Goal: Task Accomplishment & Management: Manage account settings

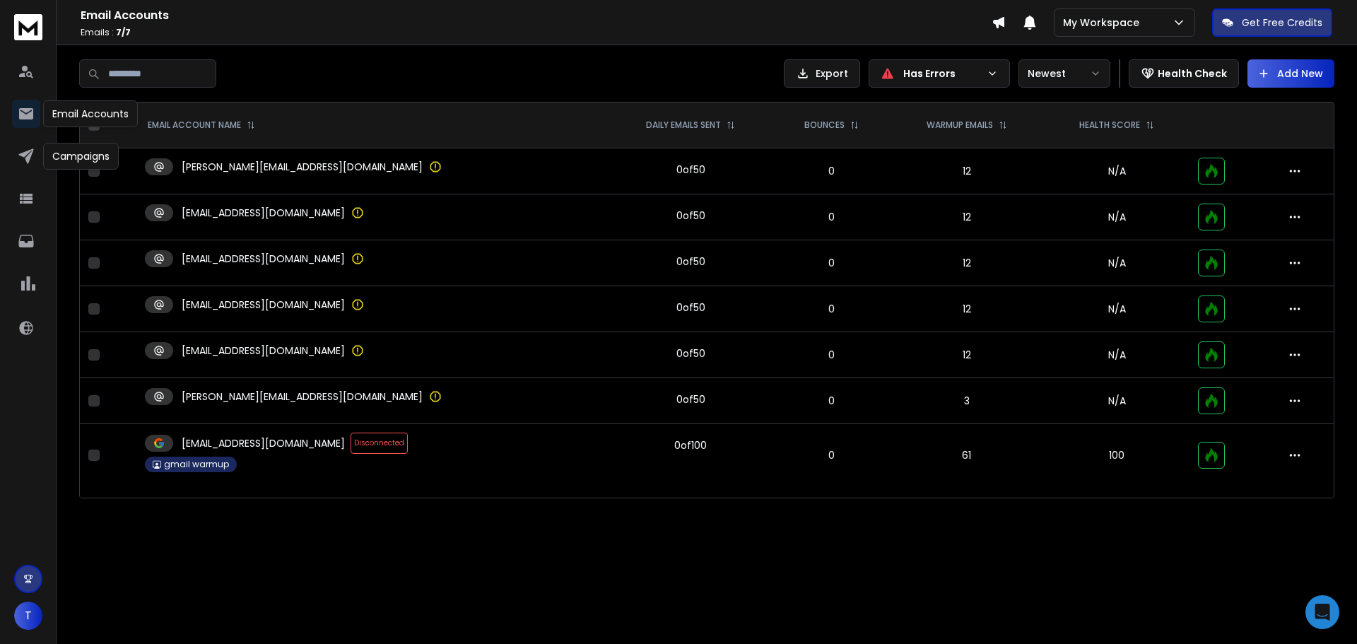
click at [27, 122] on icon at bounding box center [26, 113] width 17 height 17
click at [34, 152] on icon at bounding box center [26, 156] width 17 height 17
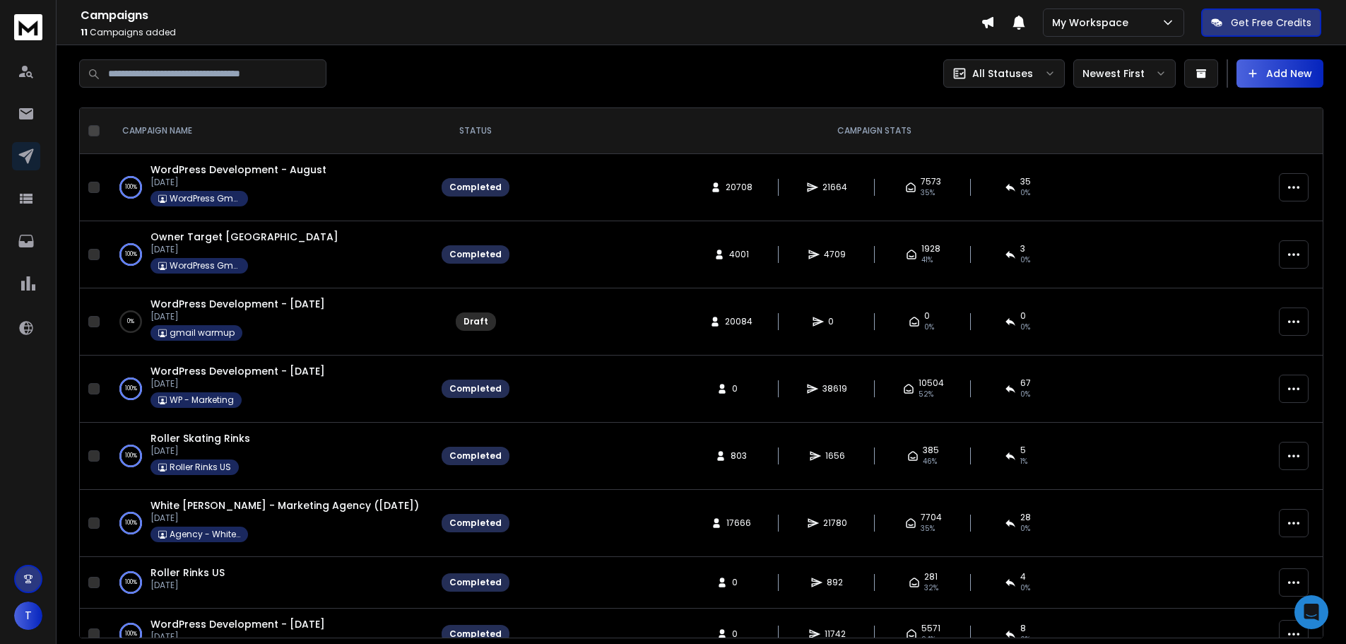
click at [257, 172] on span "WordPress Development - August" at bounding box center [239, 170] width 176 height 14
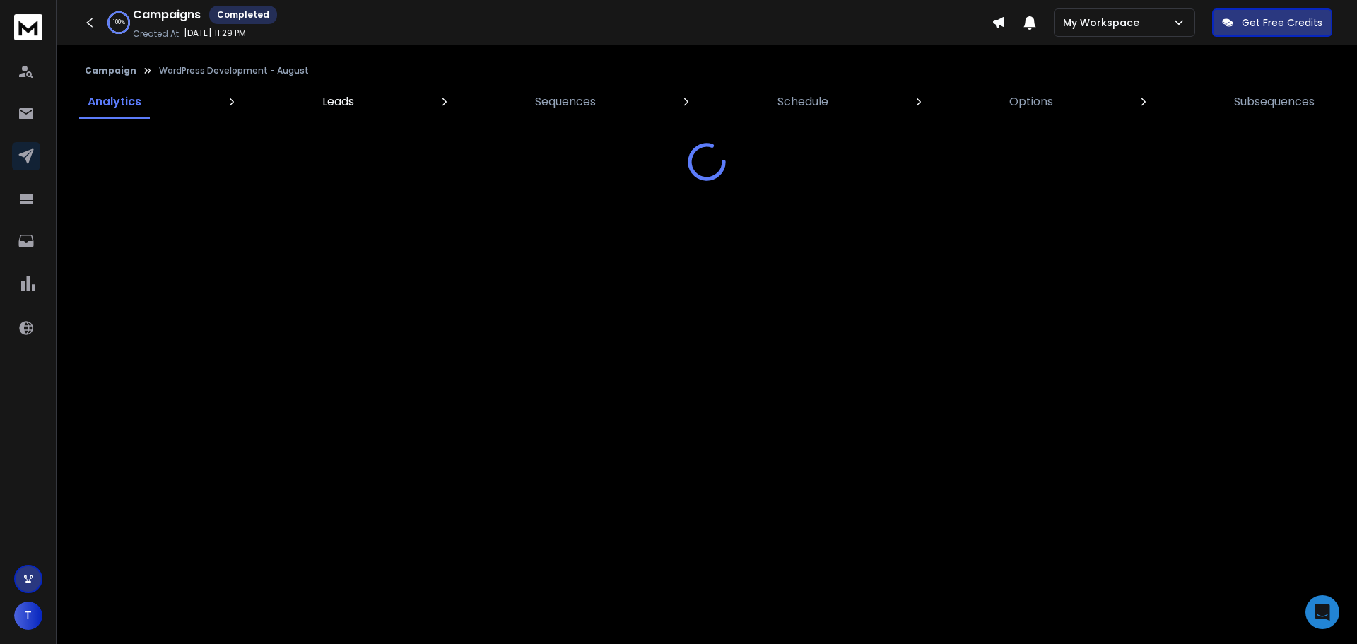
click at [334, 96] on p "Leads" at bounding box center [338, 101] width 32 height 17
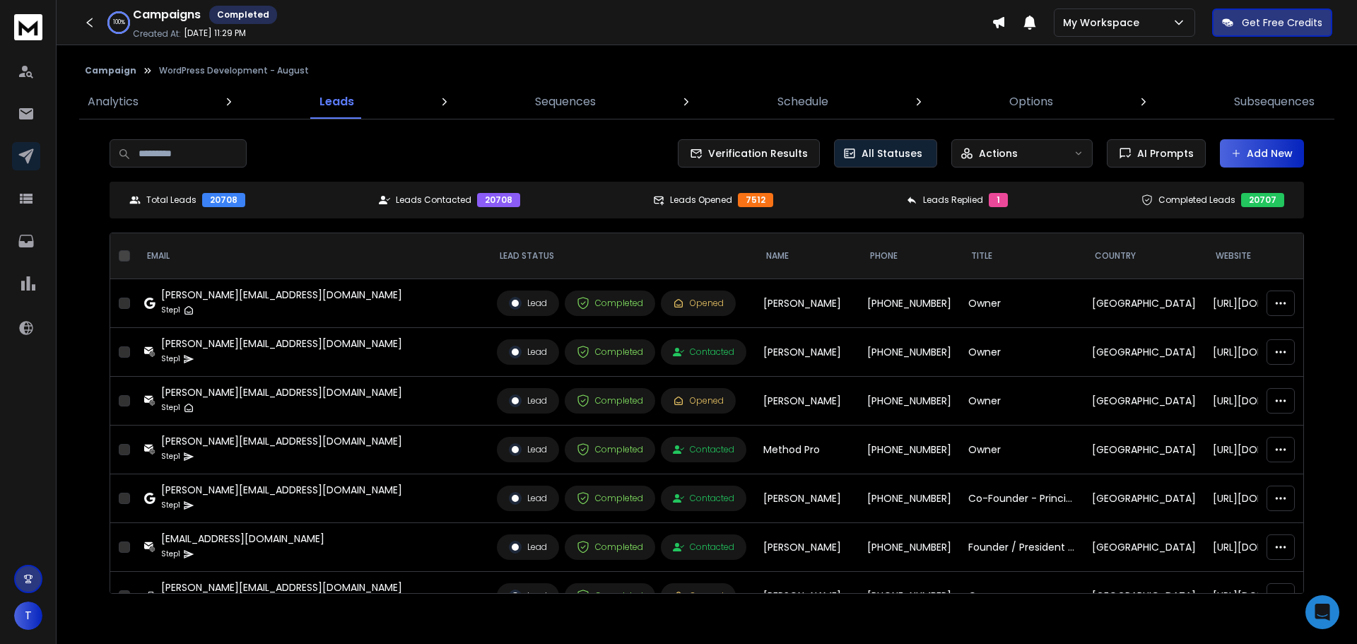
click at [893, 149] on p "All Statuses" at bounding box center [891, 153] width 61 height 14
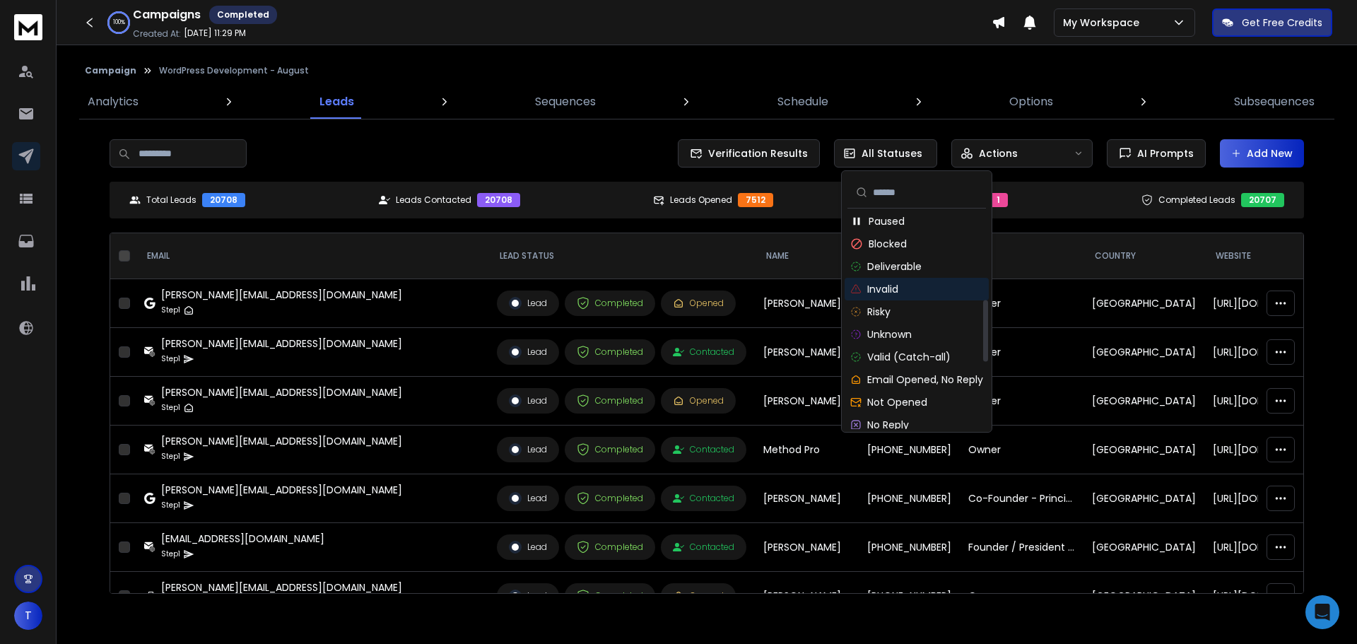
scroll to position [212, 0]
click at [914, 274] on div "Blocked" at bounding box center [917, 265] width 144 height 23
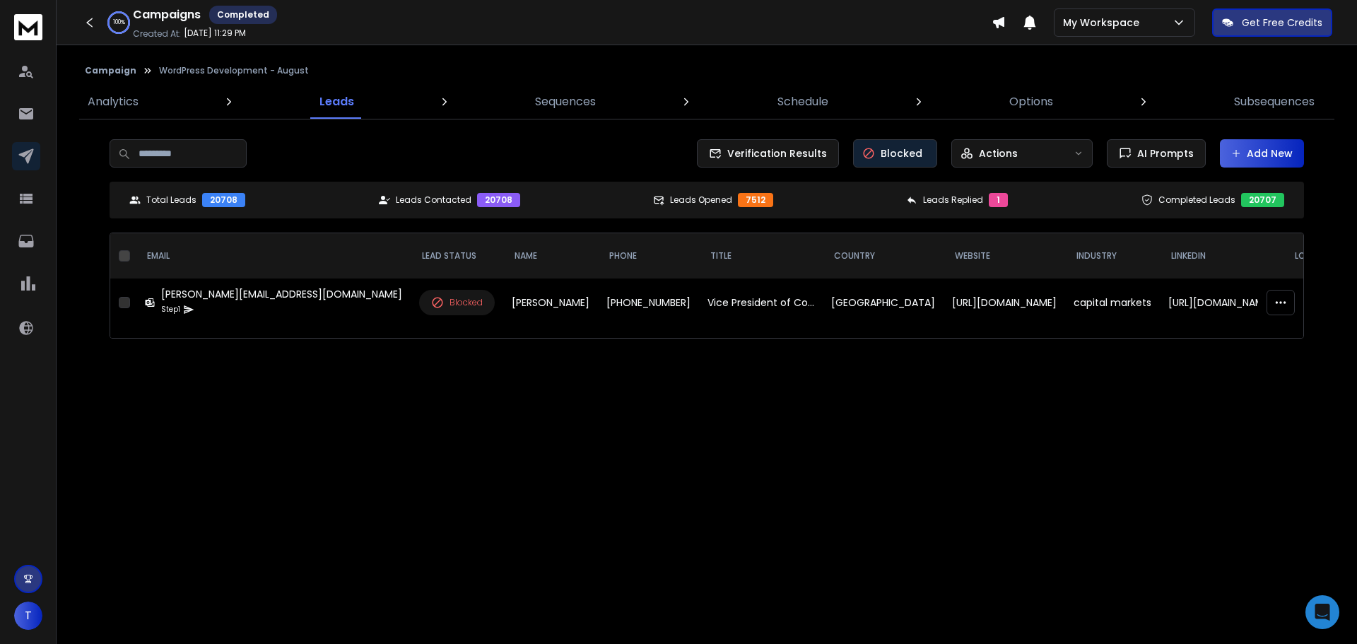
click at [907, 146] on button "Blocked" at bounding box center [895, 153] width 84 height 28
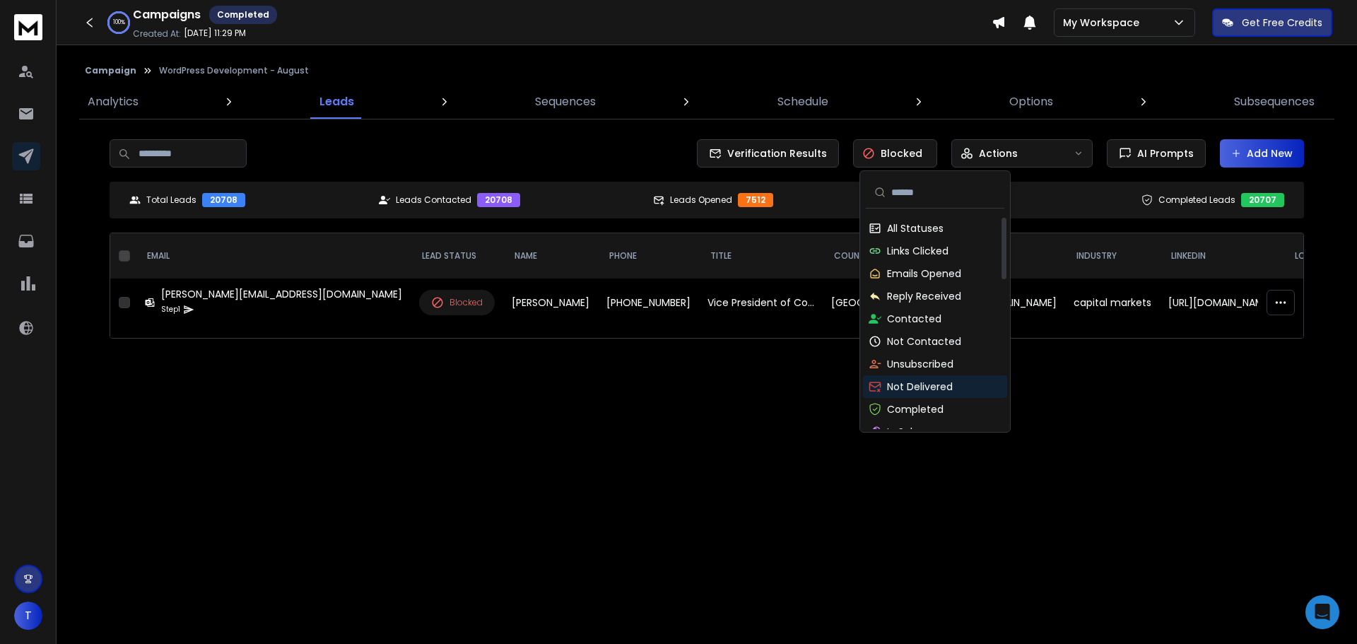
click at [927, 382] on p "Not Delivered" at bounding box center [920, 387] width 66 height 14
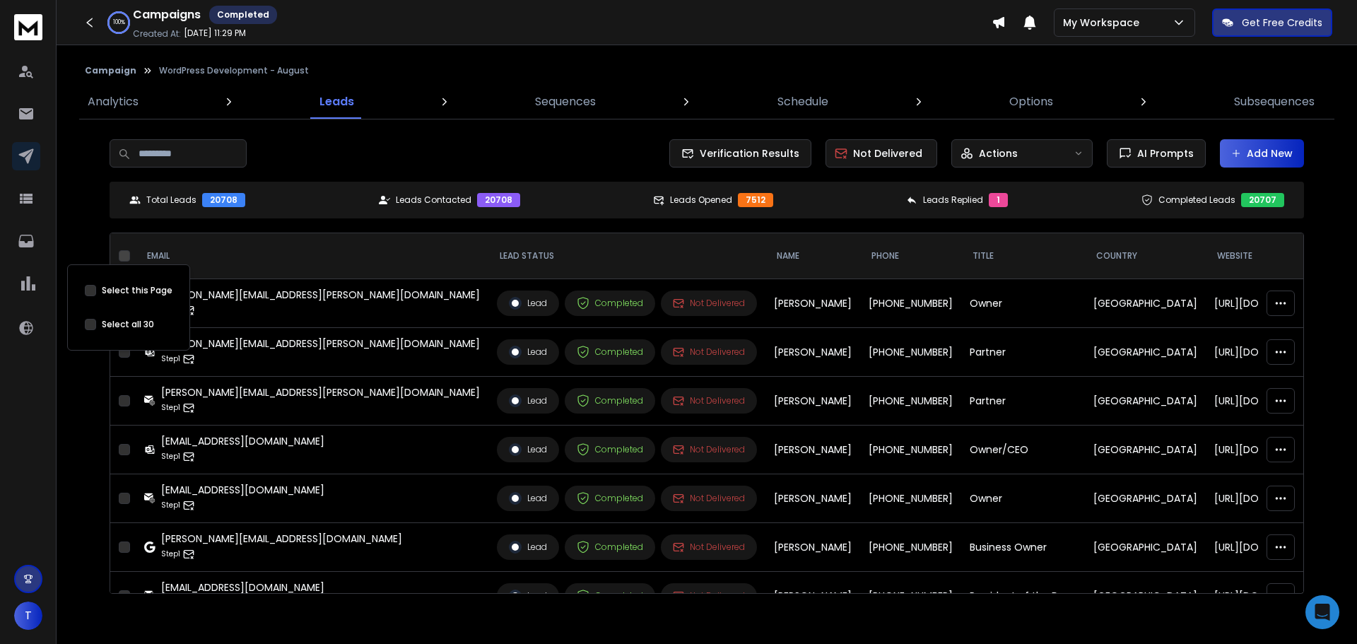
click at [90, 319] on button "Select this Page" at bounding box center [90, 324] width 11 height 11
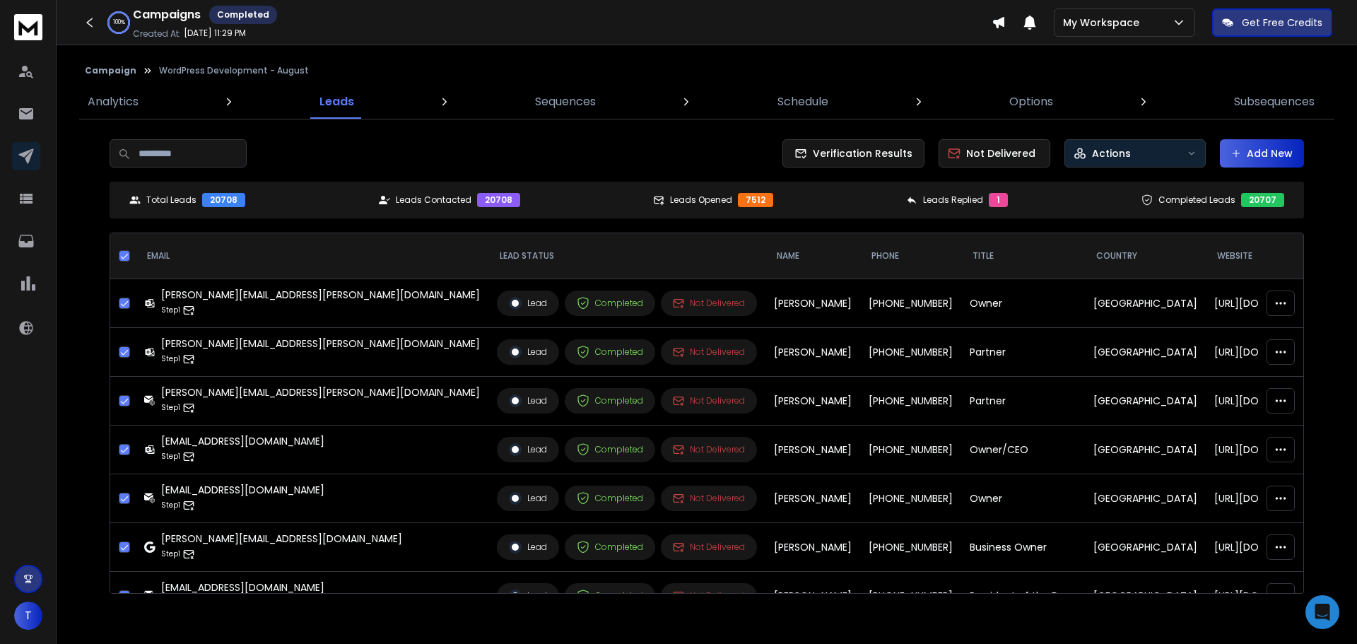
click at [1136, 152] on div "Actions" at bounding box center [1127, 153] width 107 height 14
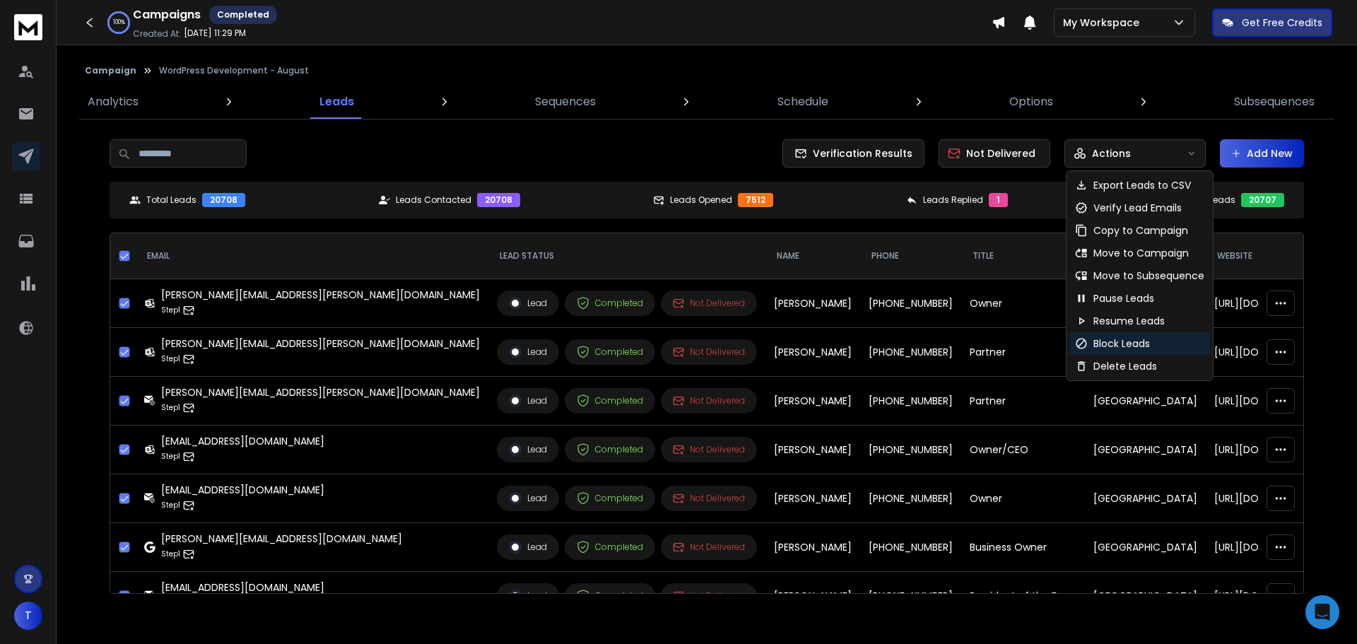
click at [1116, 351] on div "Block Leads" at bounding box center [1139, 343] width 141 height 23
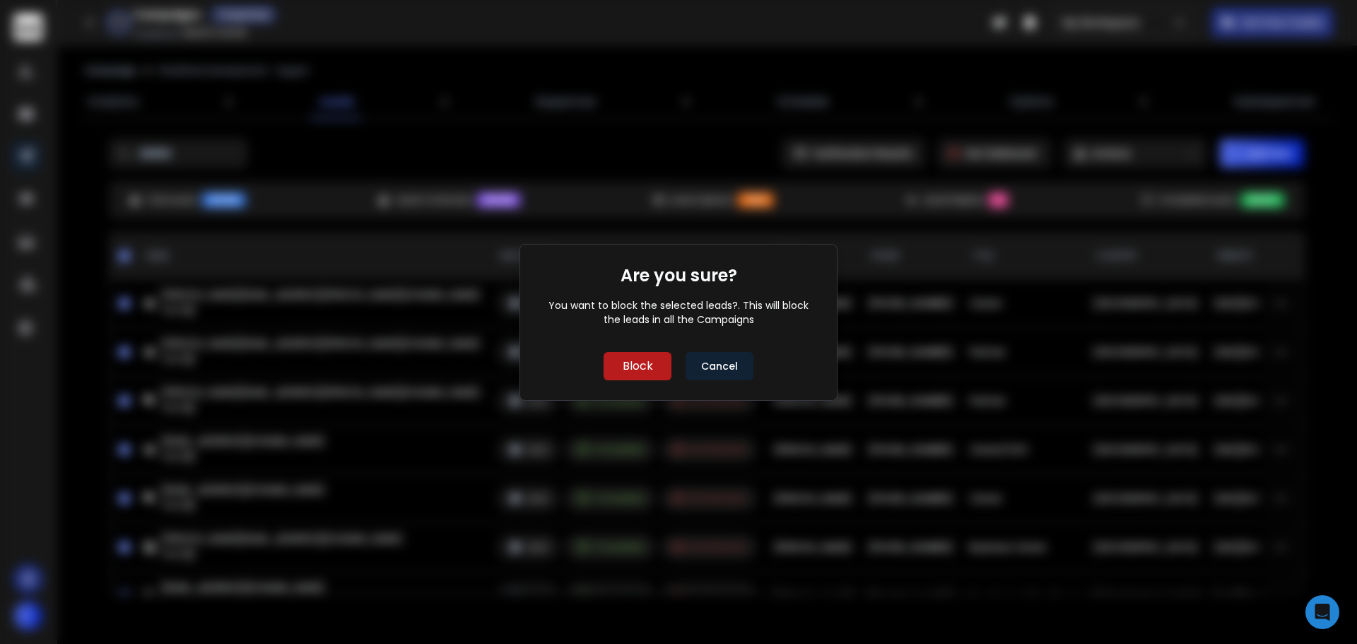
click at [649, 370] on button "Block" at bounding box center [638, 366] width 68 height 28
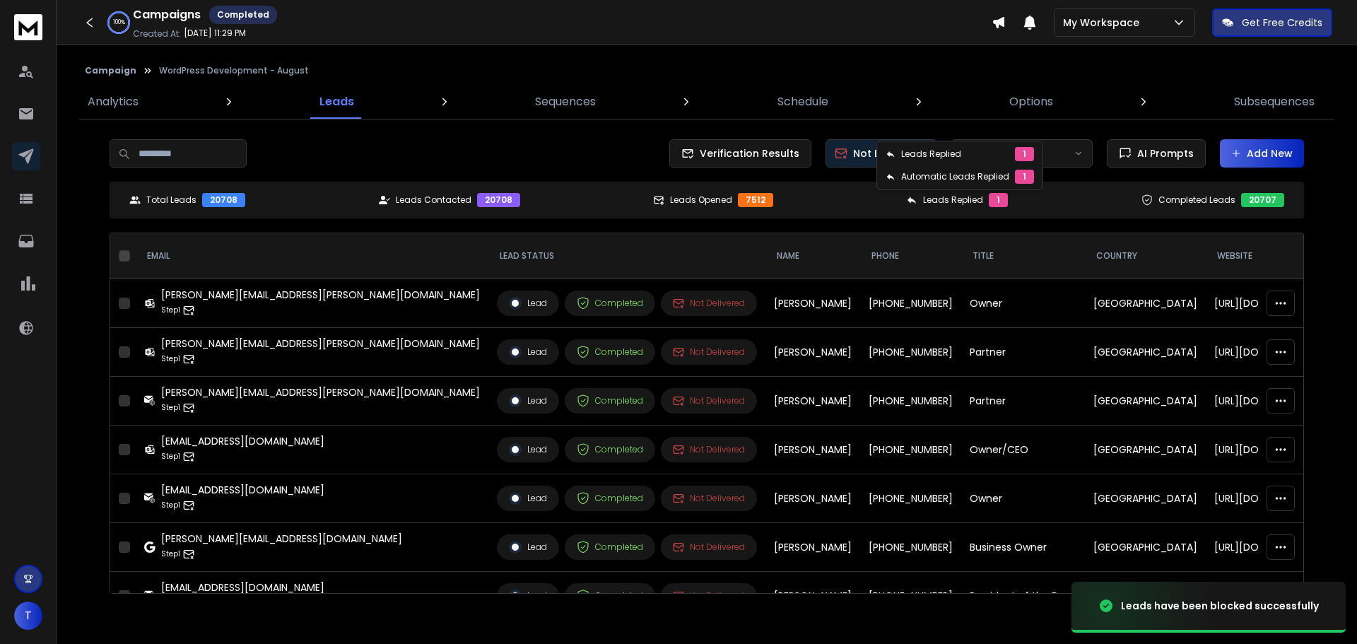
drag, startPoint x: 905, startPoint y: 139, endPoint x: 902, endPoint y: 147, distance: 8.1
click at [903, 142] on button "Not Delivered" at bounding box center [881, 153] width 112 height 28
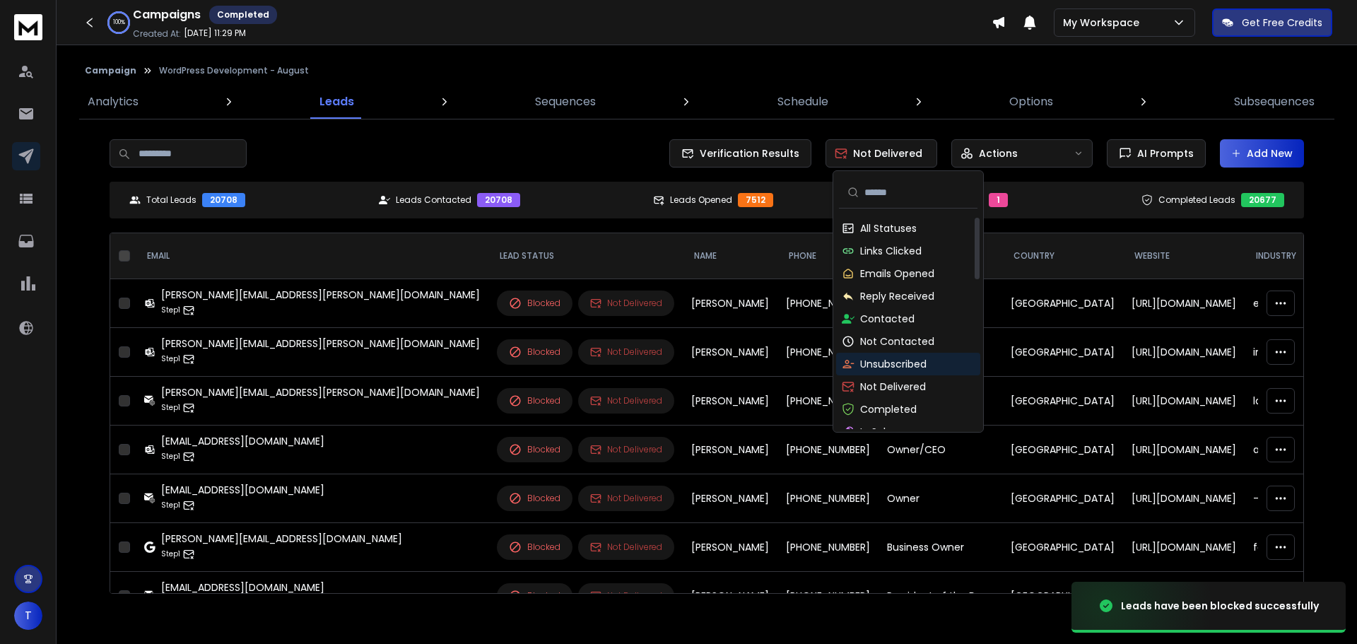
click at [891, 361] on p "Unsubscribed" at bounding box center [893, 364] width 66 height 14
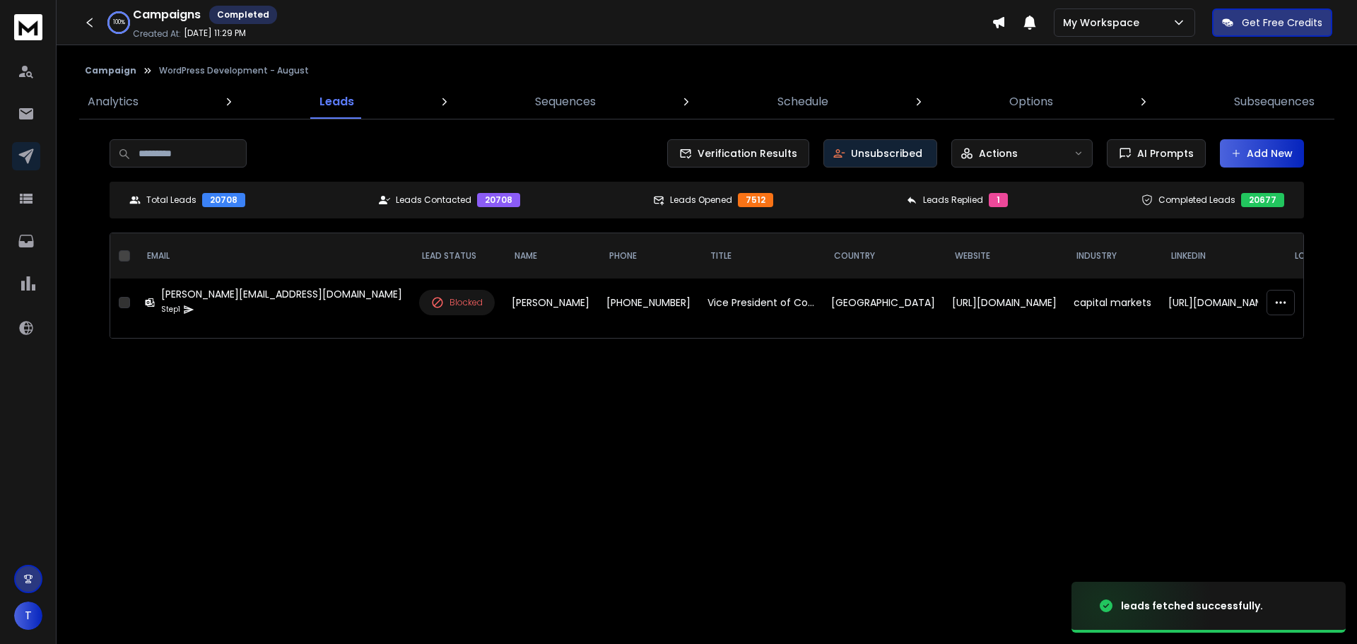
click at [859, 151] on p "Unsubscribed" at bounding box center [886, 153] width 71 height 14
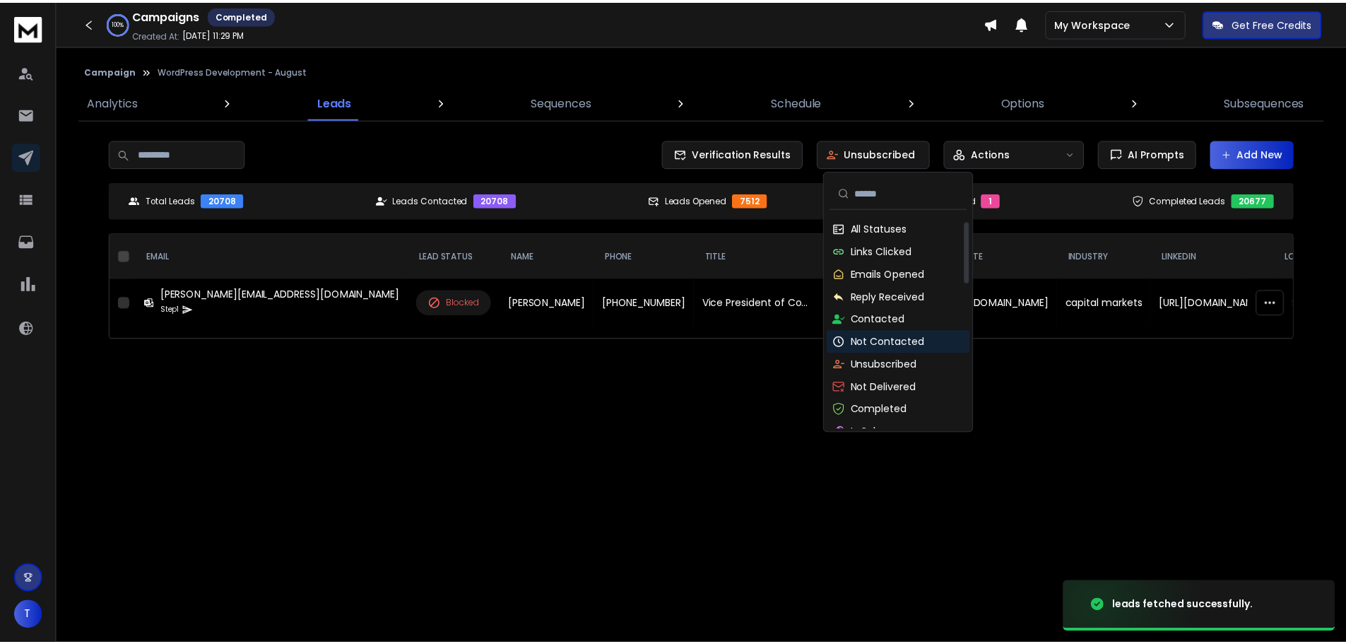
scroll to position [141, 0]
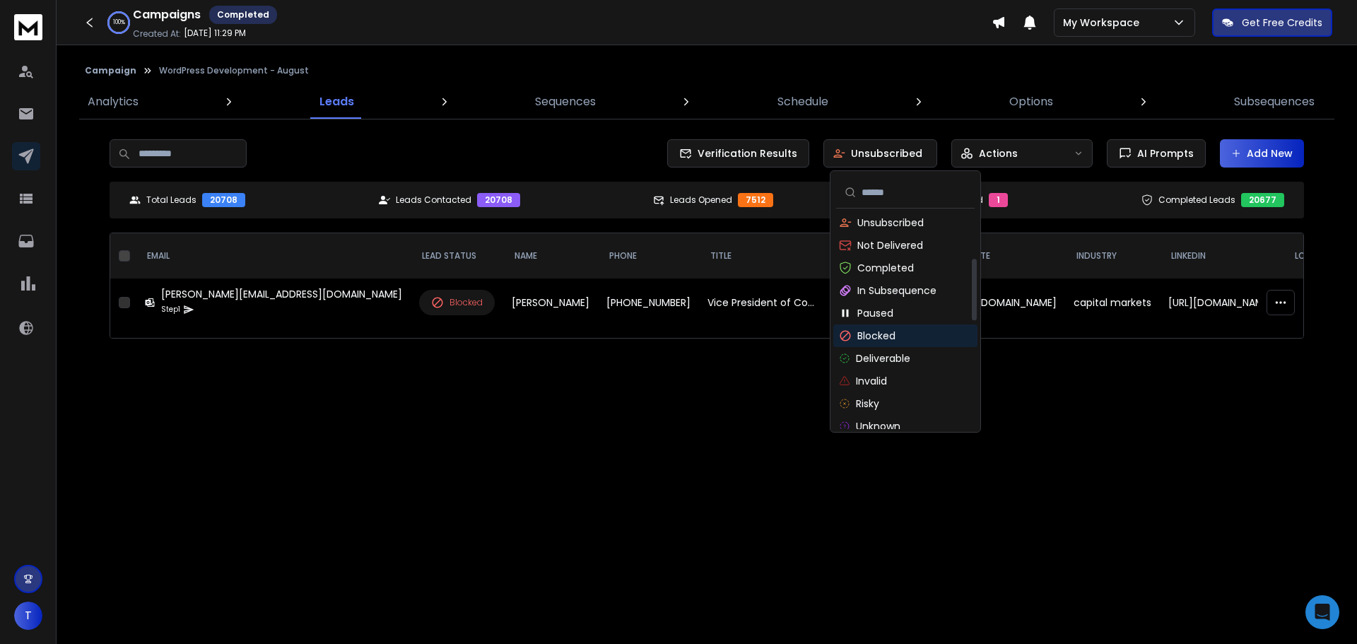
click at [897, 339] on div "Blocked" at bounding box center [905, 335] width 144 height 23
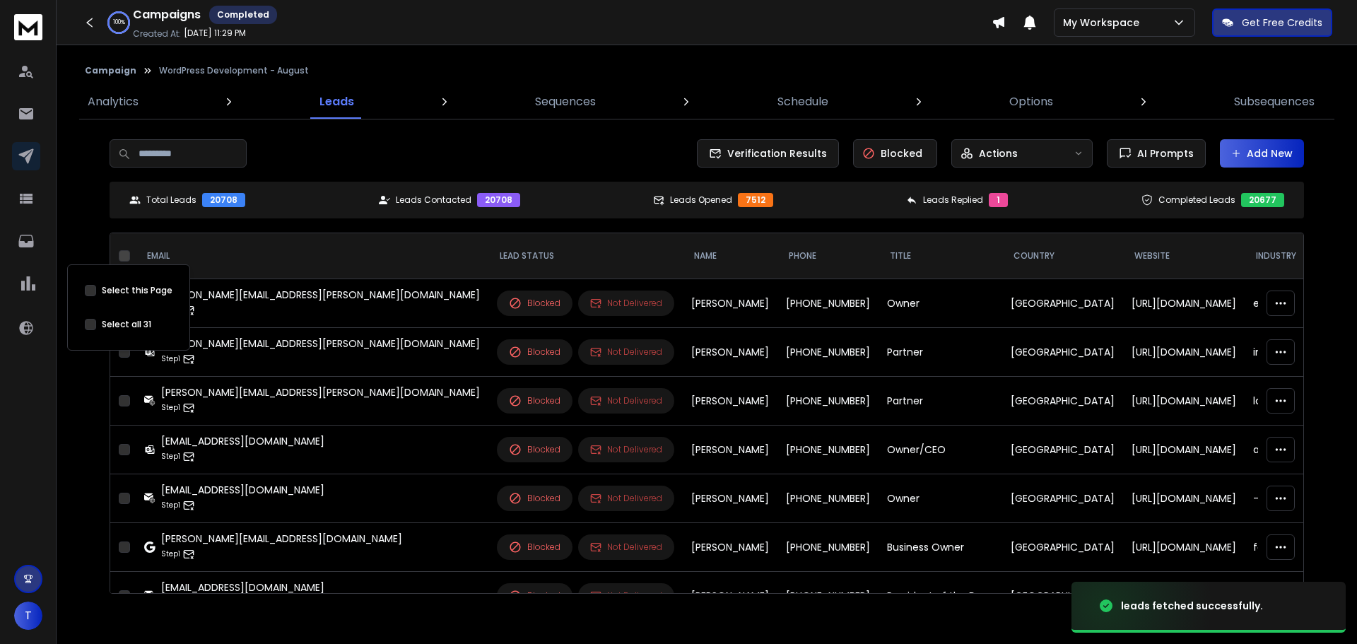
click at [93, 325] on button "Select this Page" at bounding box center [90, 324] width 11 height 11
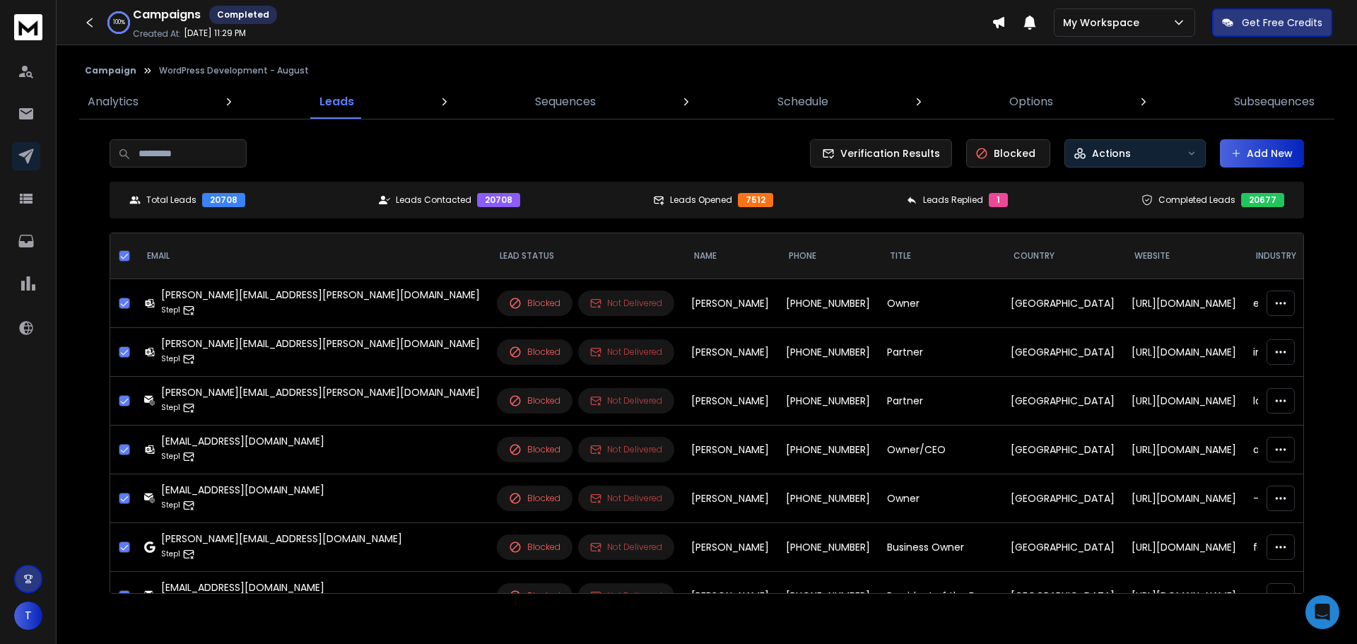
click at [1144, 154] on div "Actions" at bounding box center [1127, 153] width 107 height 14
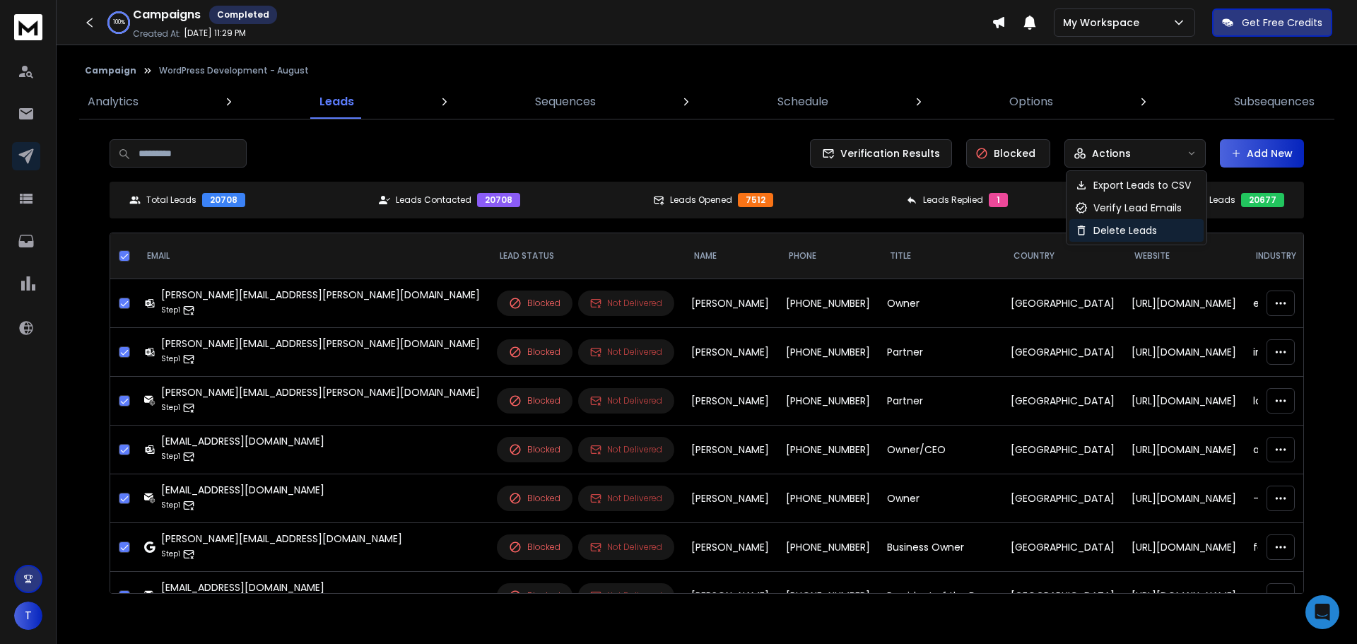
click at [1103, 228] on p "Delete Leads" at bounding box center [1125, 230] width 64 height 14
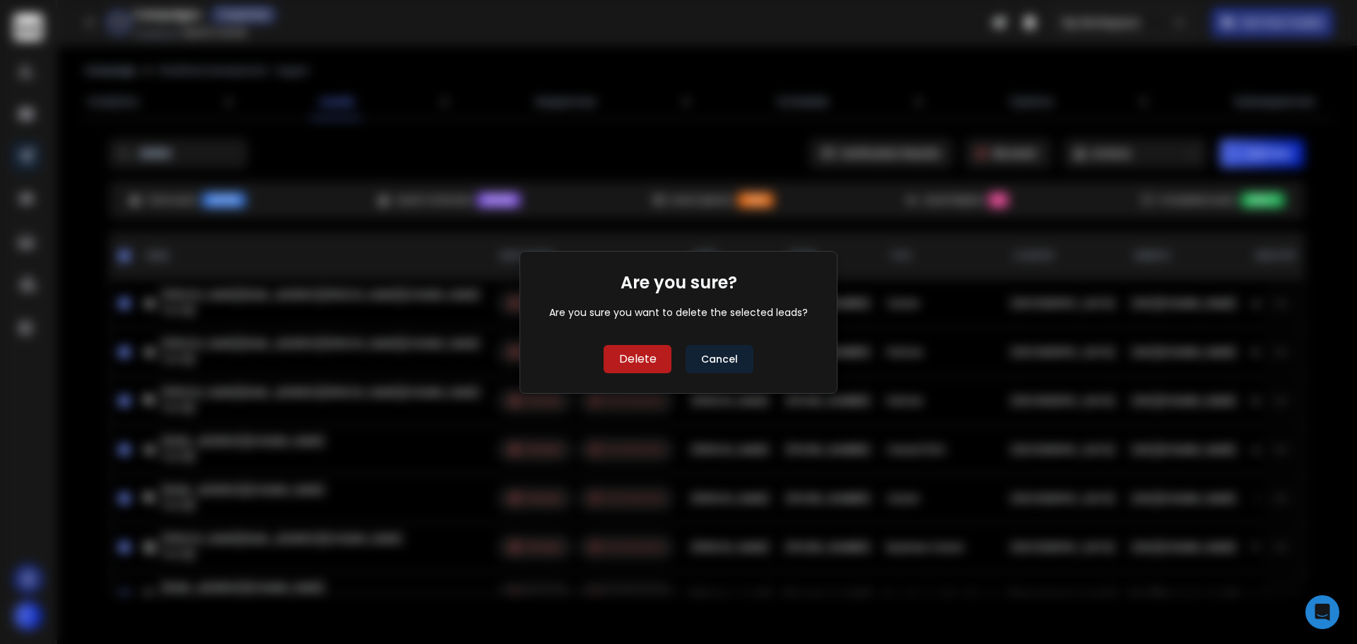
click at [604, 368] on button "Delete" at bounding box center [638, 359] width 68 height 28
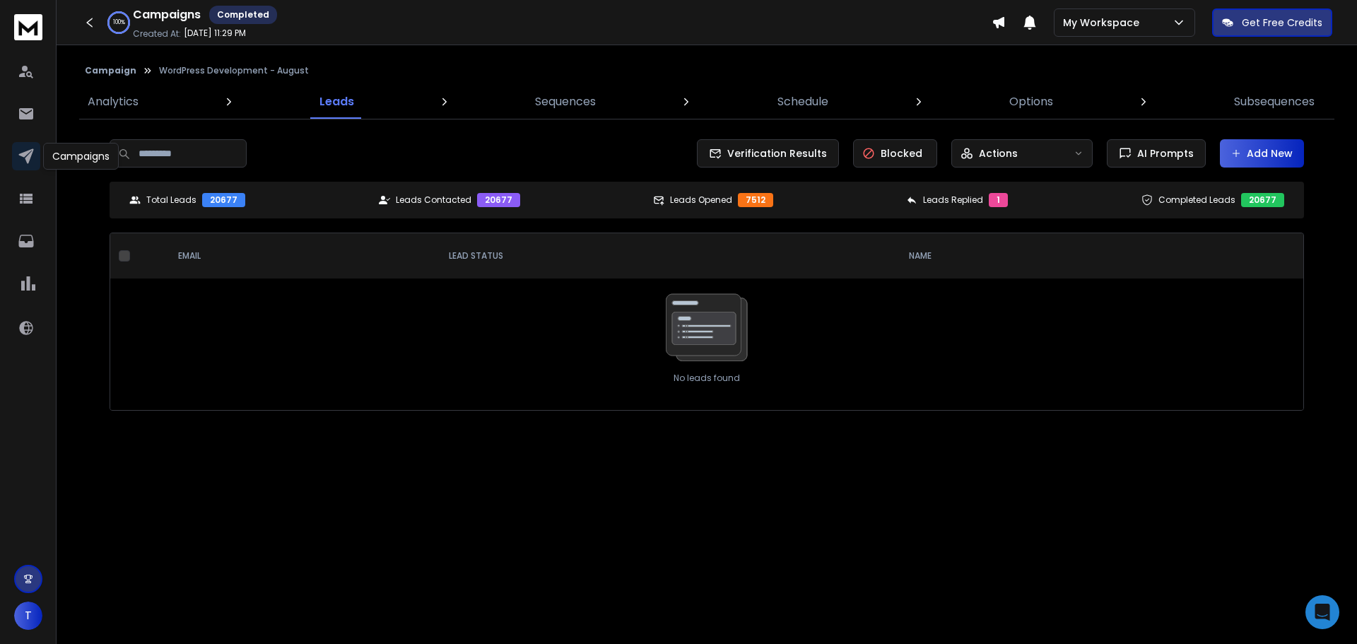
click at [9, 159] on div "T" at bounding box center [28, 322] width 57 height 644
click at [16, 156] on link at bounding box center [26, 156] width 28 height 28
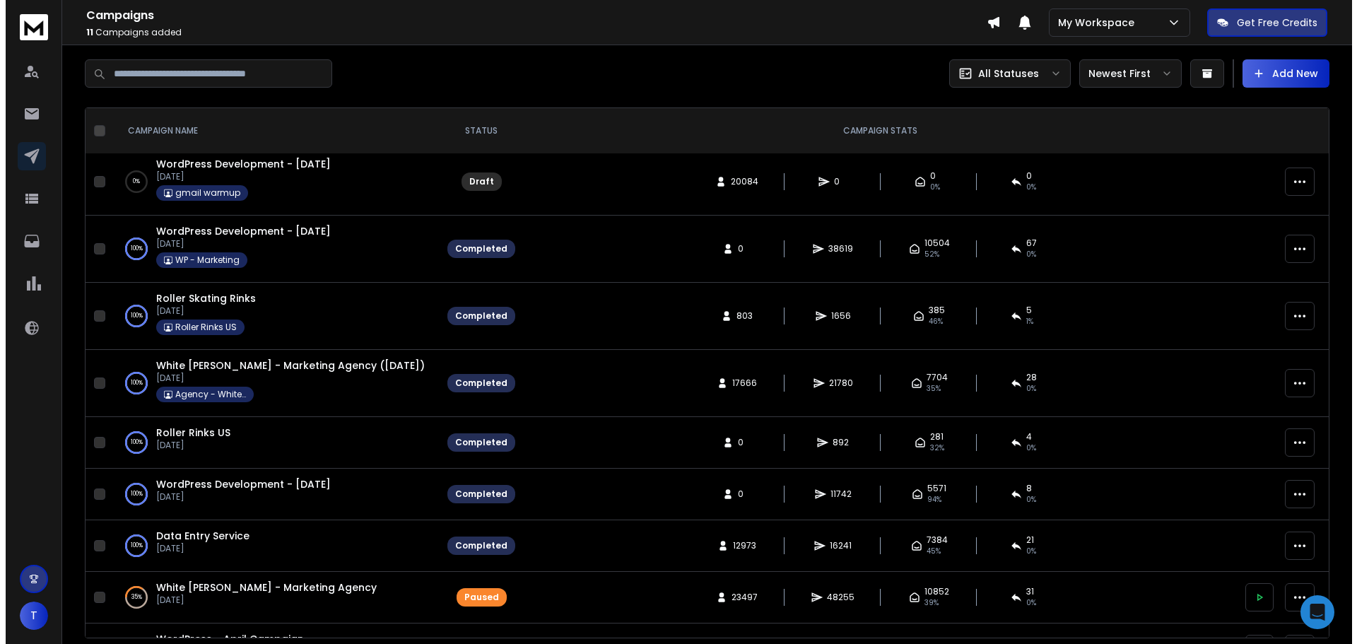
scroll to position [141, 0]
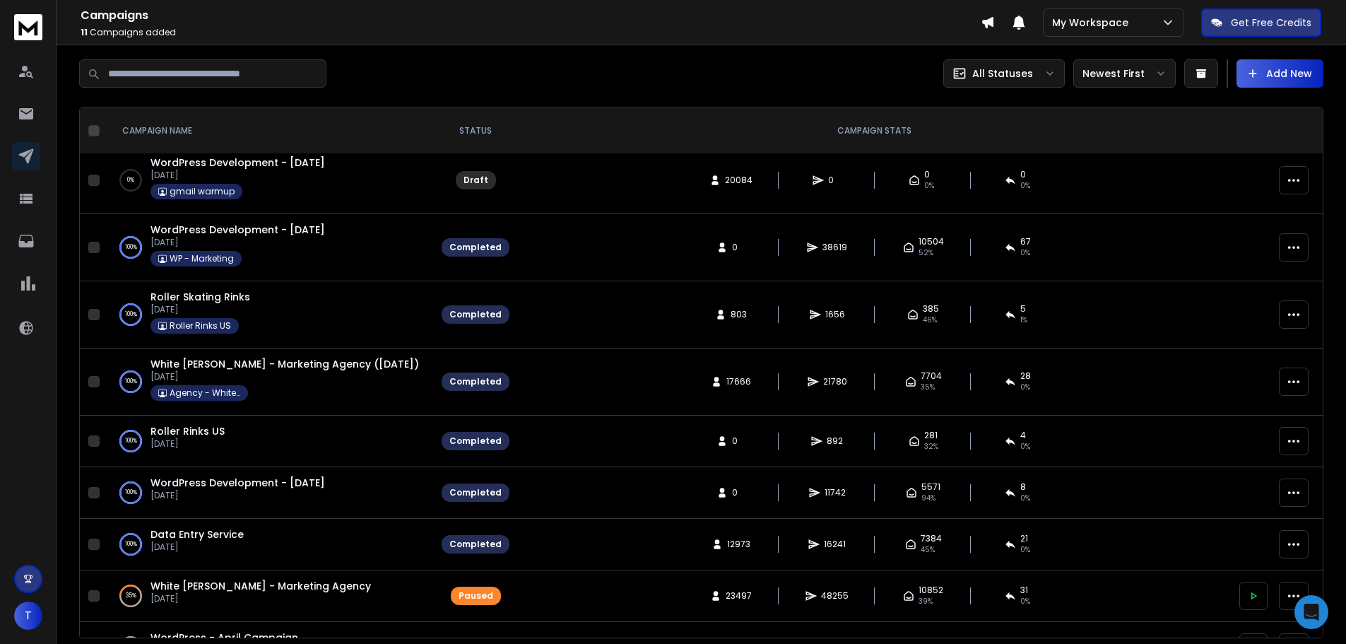
click at [237, 297] on span "Roller Skating Rinks" at bounding box center [201, 297] width 100 height 14
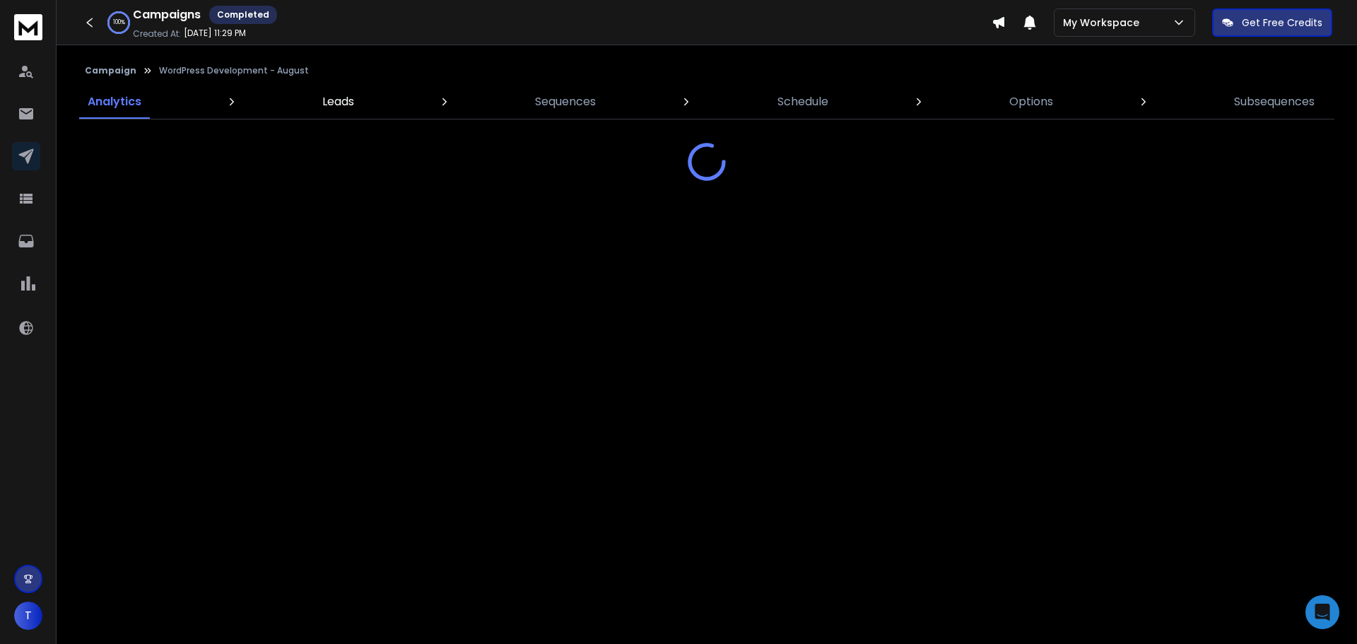
click at [351, 110] on p "Leads" at bounding box center [338, 101] width 32 height 17
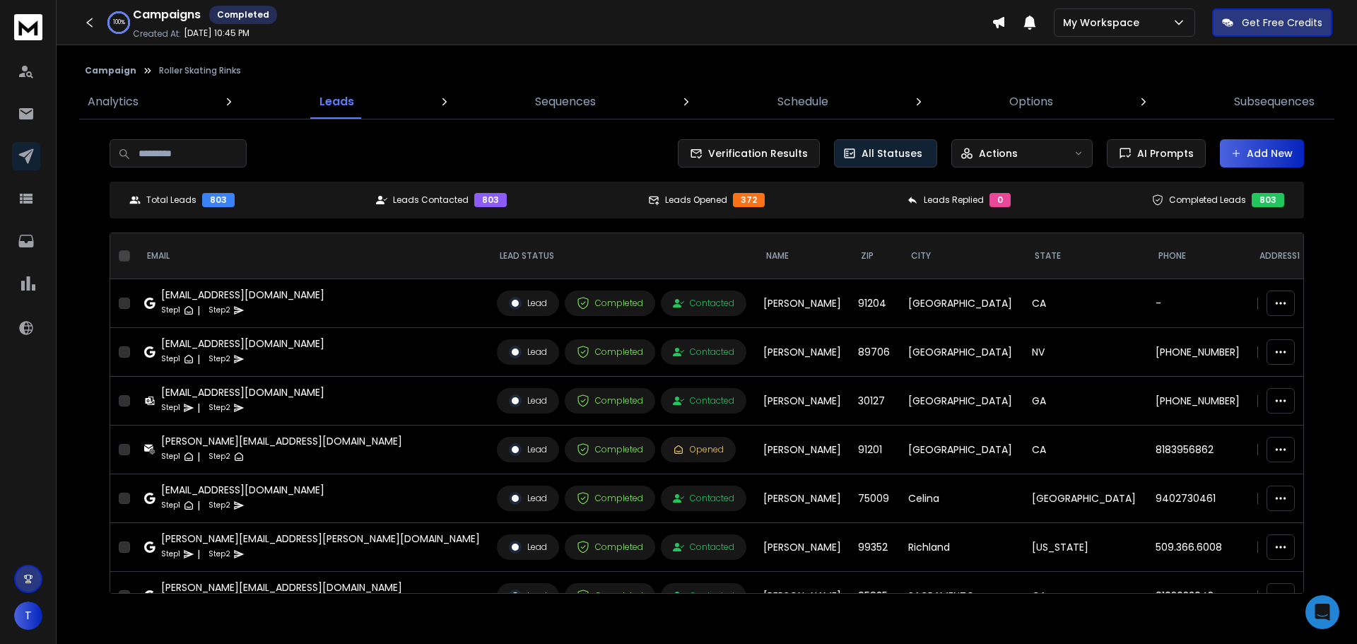
click at [907, 147] on p "All Statuses" at bounding box center [891, 153] width 61 height 14
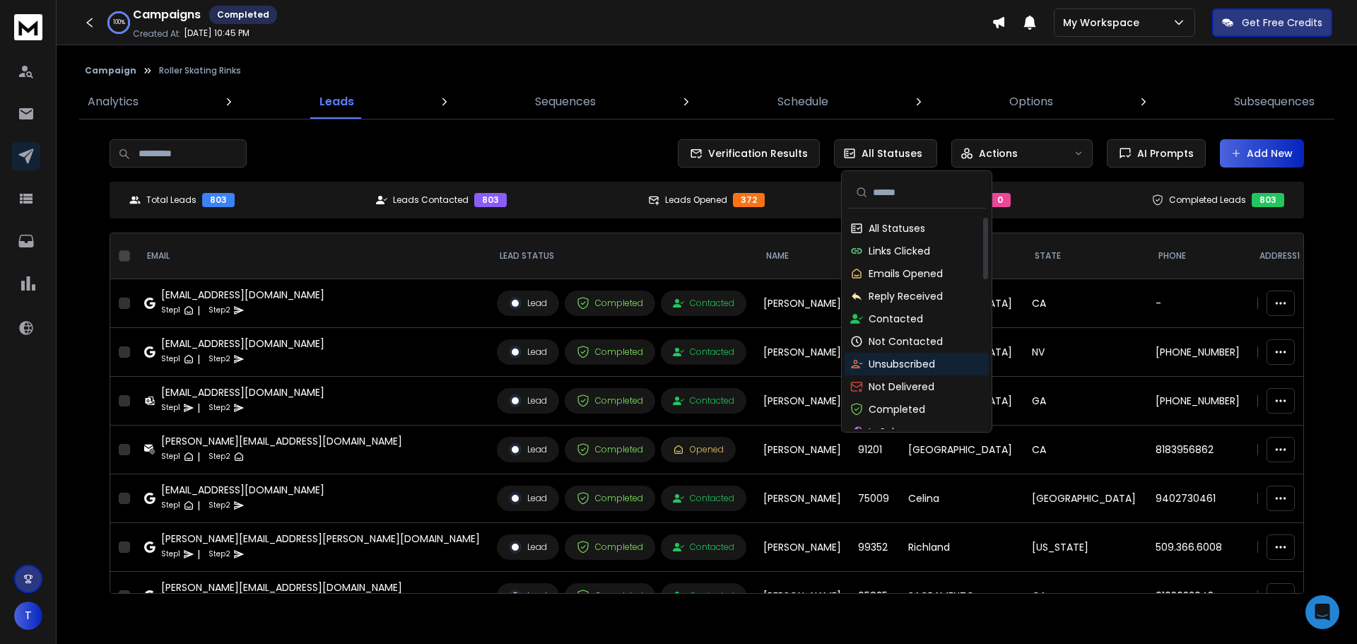
click at [903, 368] on p "Unsubscribed" at bounding box center [902, 364] width 66 height 14
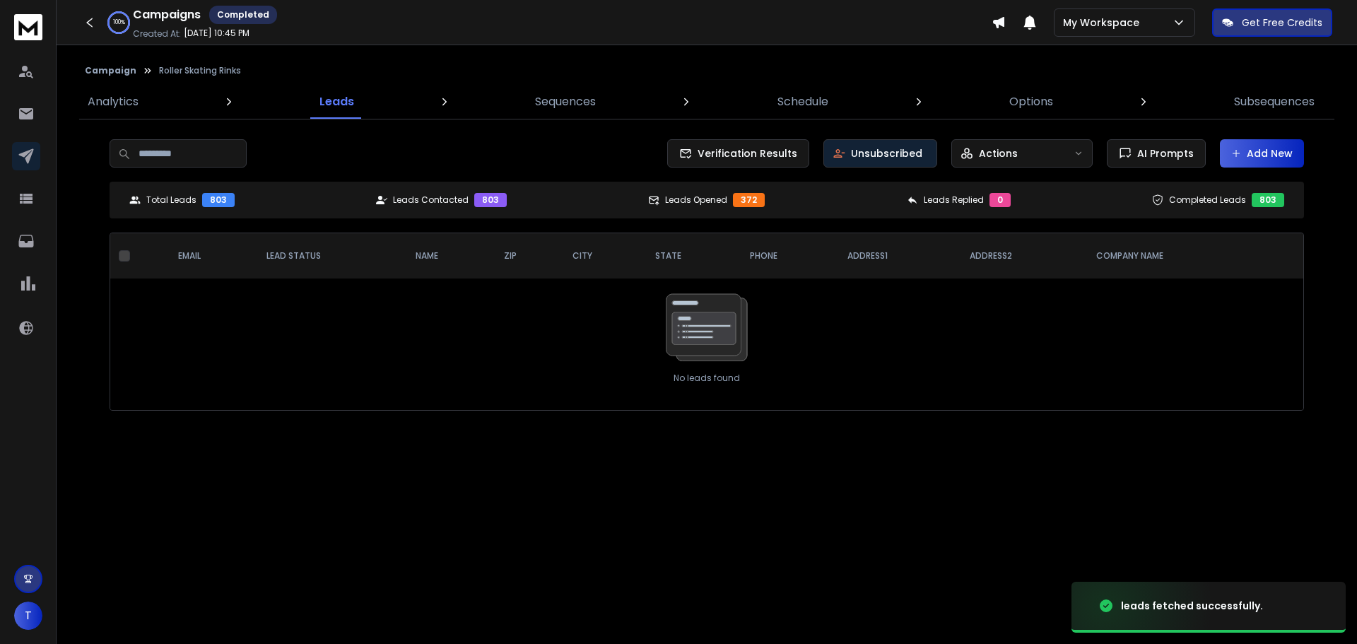
click at [845, 148] on icon "button" at bounding box center [839, 153] width 13 height 13
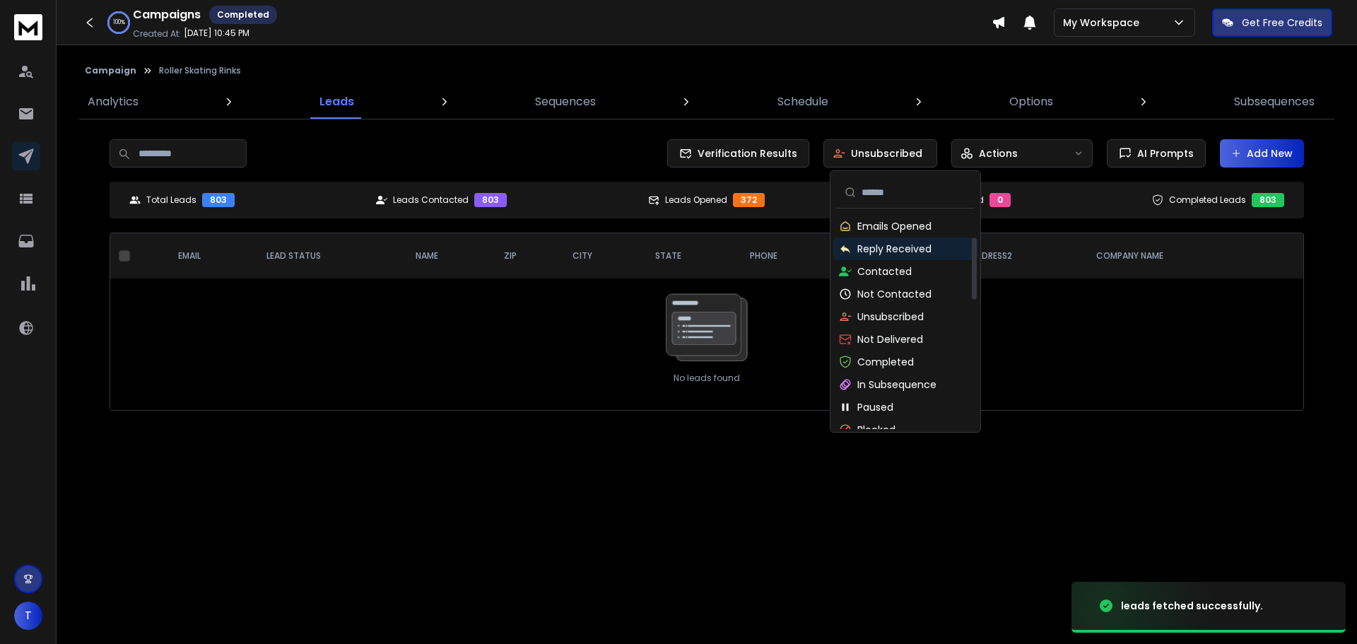
scroll to position [71, 0]
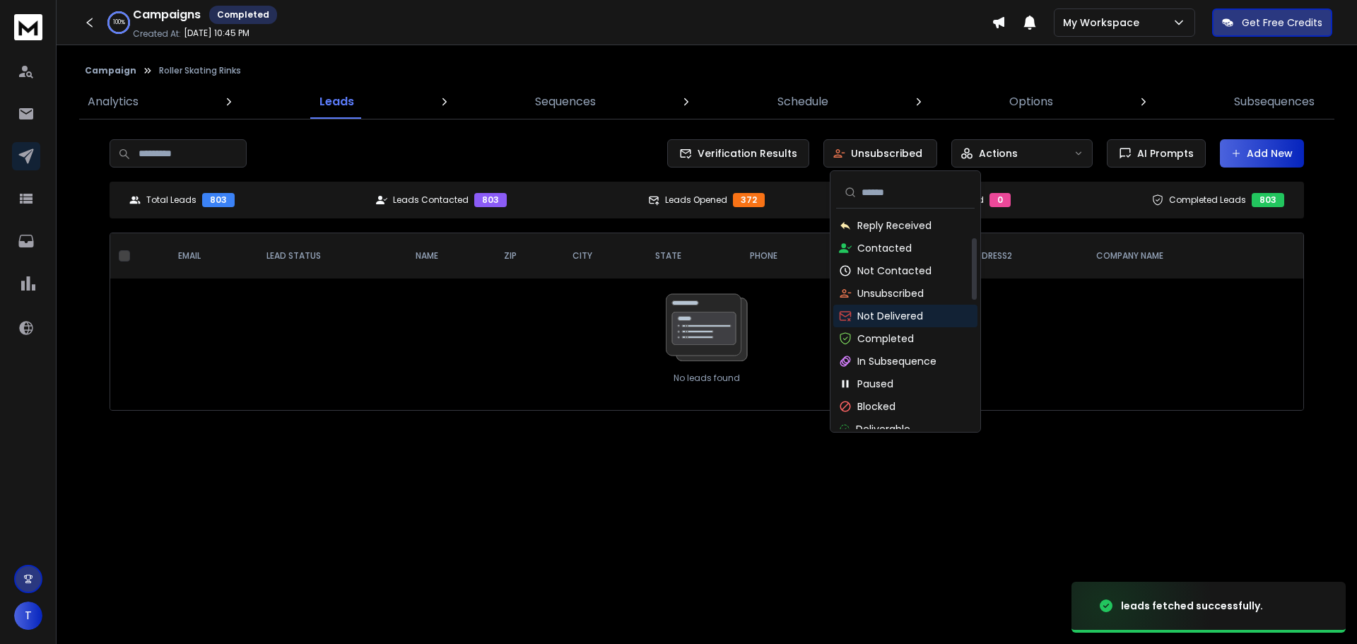
click at [882, 319] on p "Not Delivered" at bounding box center [890, 316] width 66 height 14
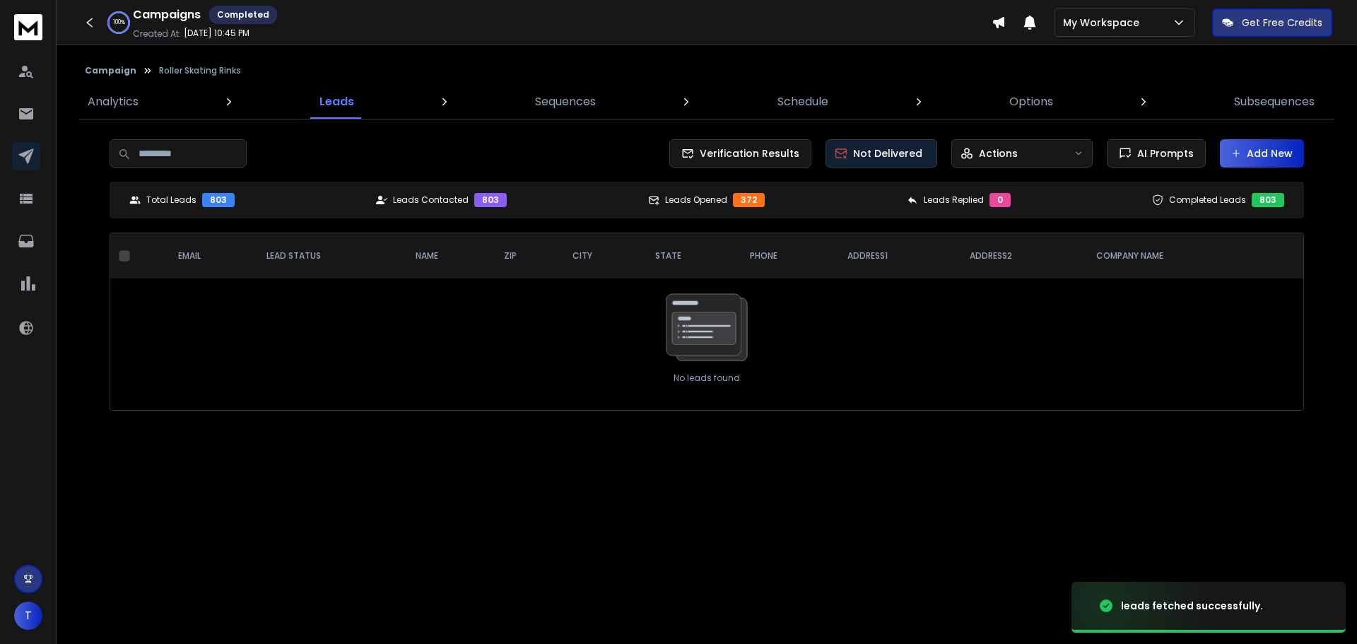
click at [874, 160] on p "Not Delivered" at bounding box center [887, 153] width 69 height 14
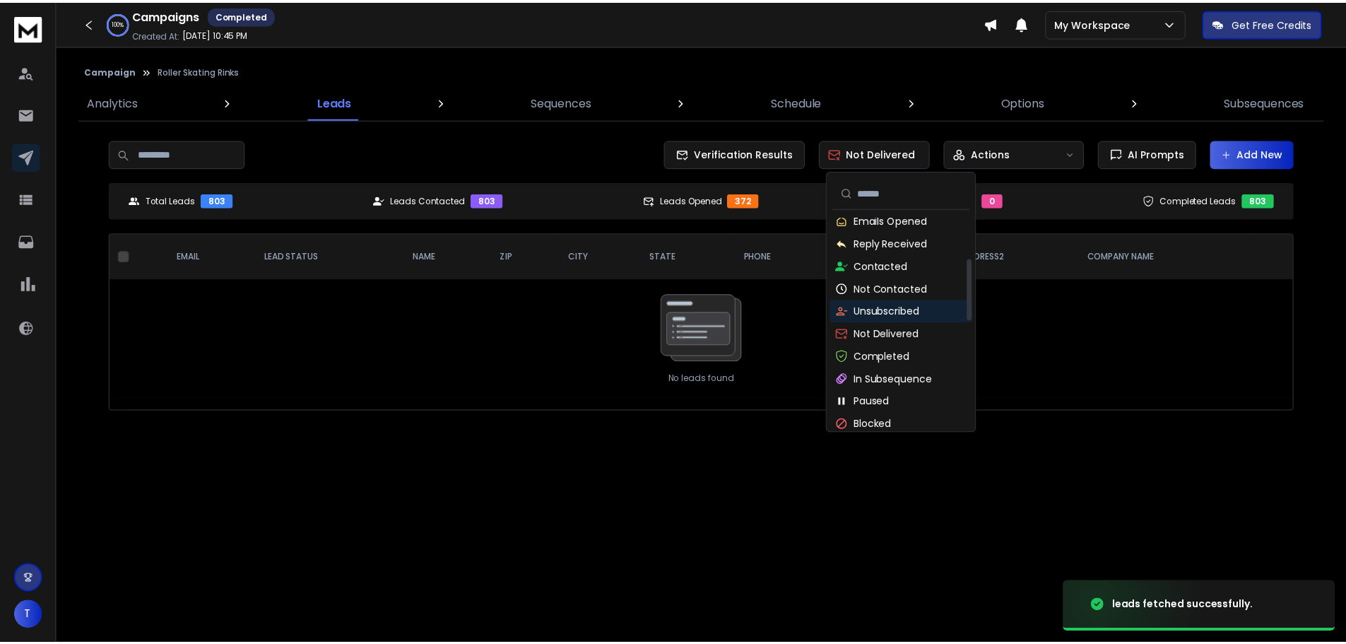
scroll to position [141, 0]
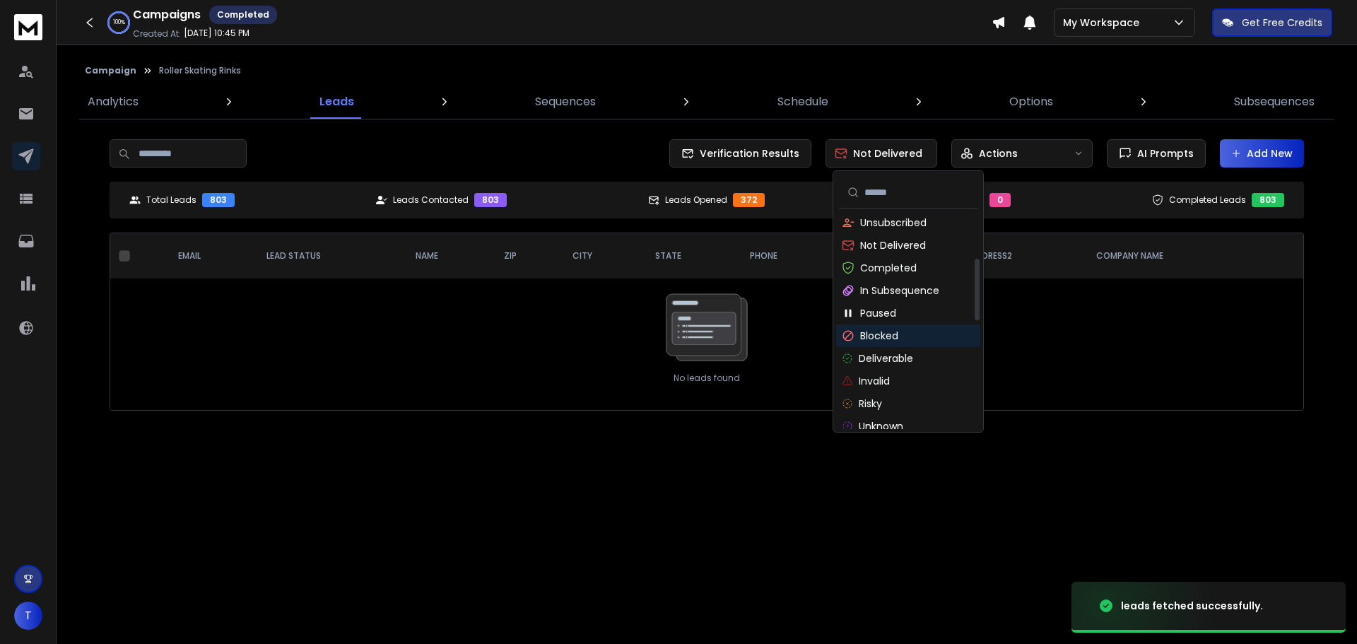
click at [893, 330] on p "Blocked" at bounding box center [879, 336] width 38 height 14
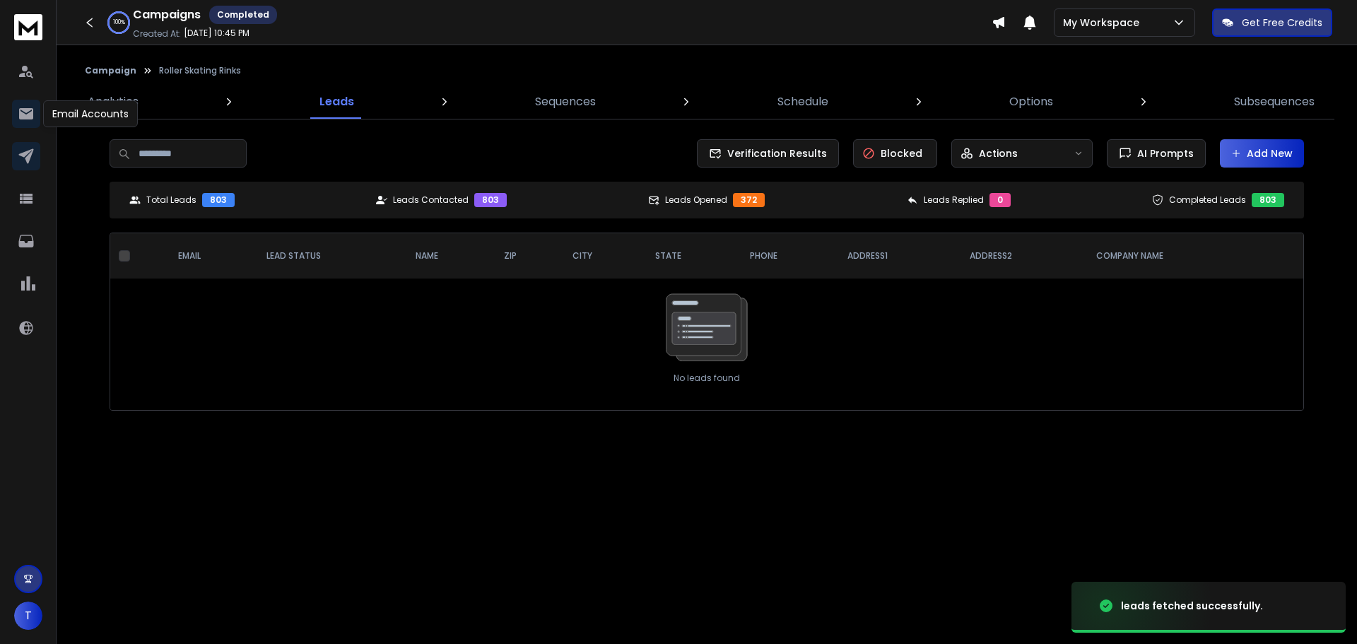
click at [28, 113] on icon at bounding box center [26, 113] width 14 height 11
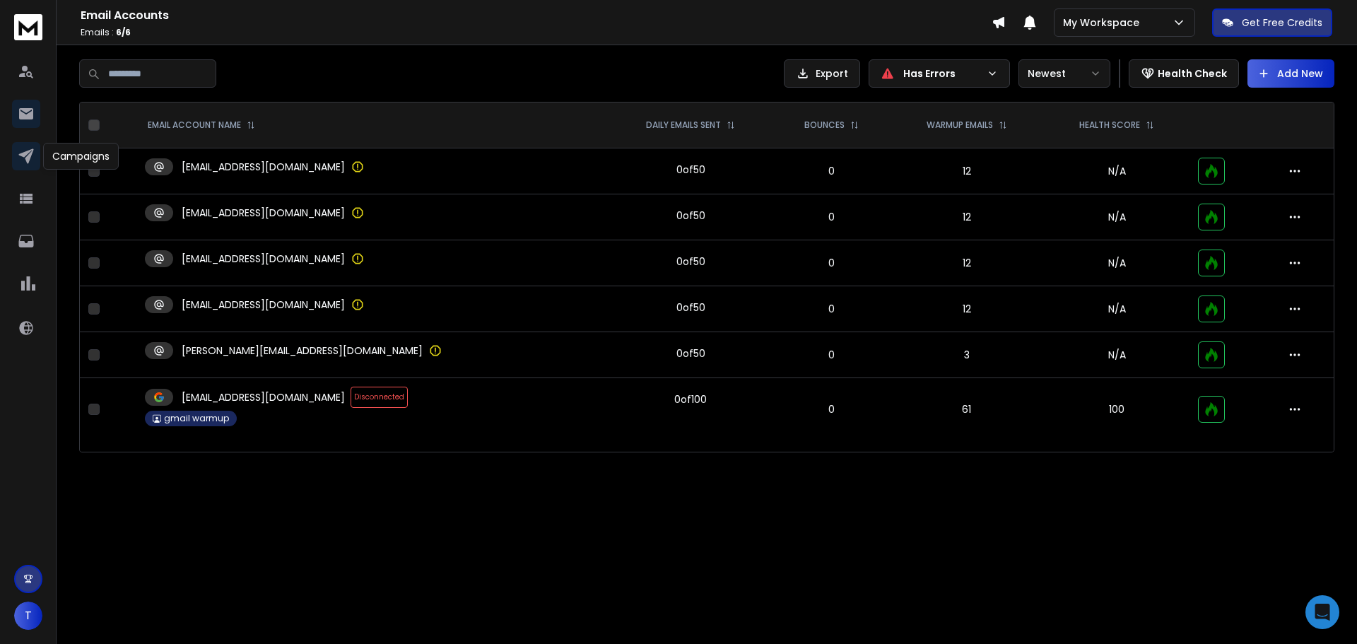
click at [31, 163] on icon at bounding box center [26, 156] width 17 height 17
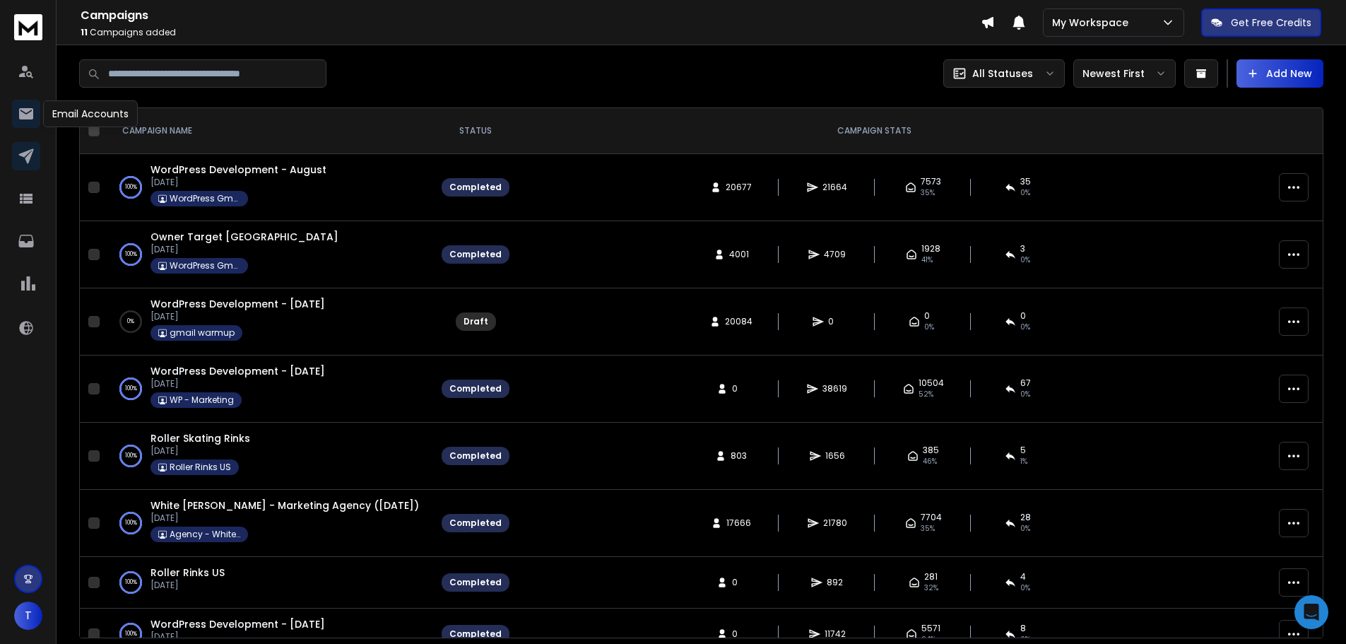
click at [34, 112] on icon at bounding box center [26, 113] width 17 height 17
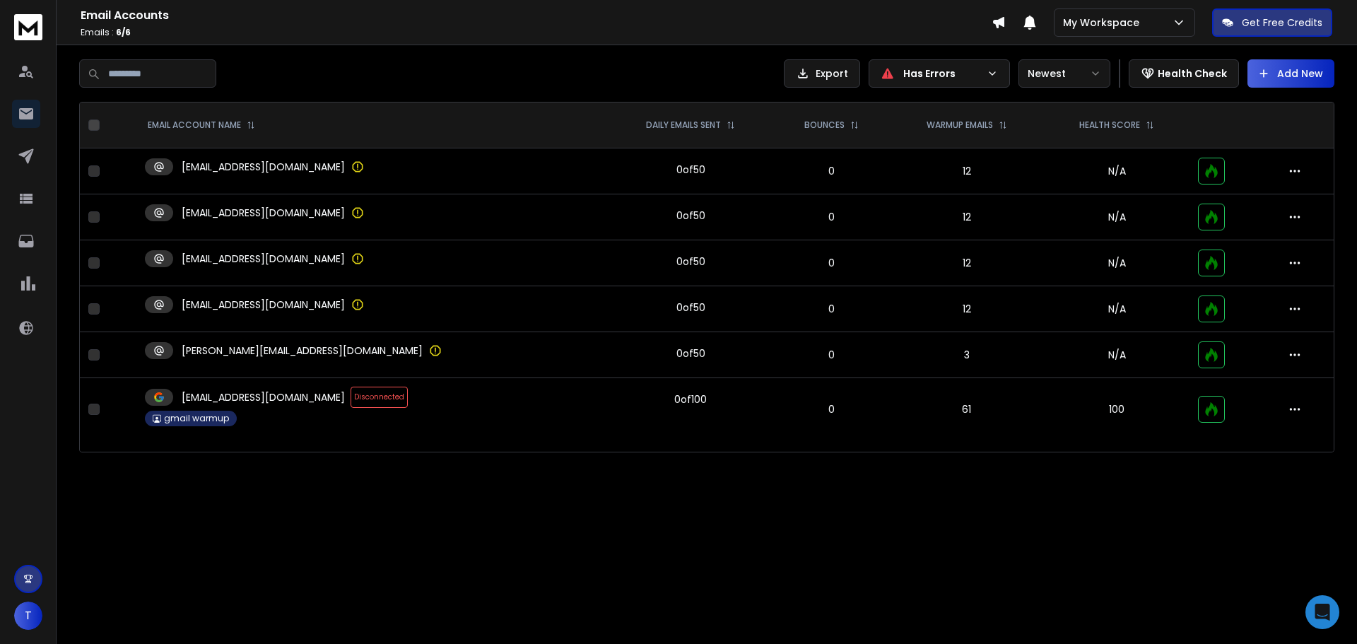
click at [334, 522] on div "Your warmest leads are on your site – Turn visits into conversations Reach Out …" at bounding box center [678, 322] width 1357 height 644
click at [29, 153] on icon at bounding box center [26, 156] width 17 height 17
